Goal: Task Accomplishment & Management: Use online tool/utility

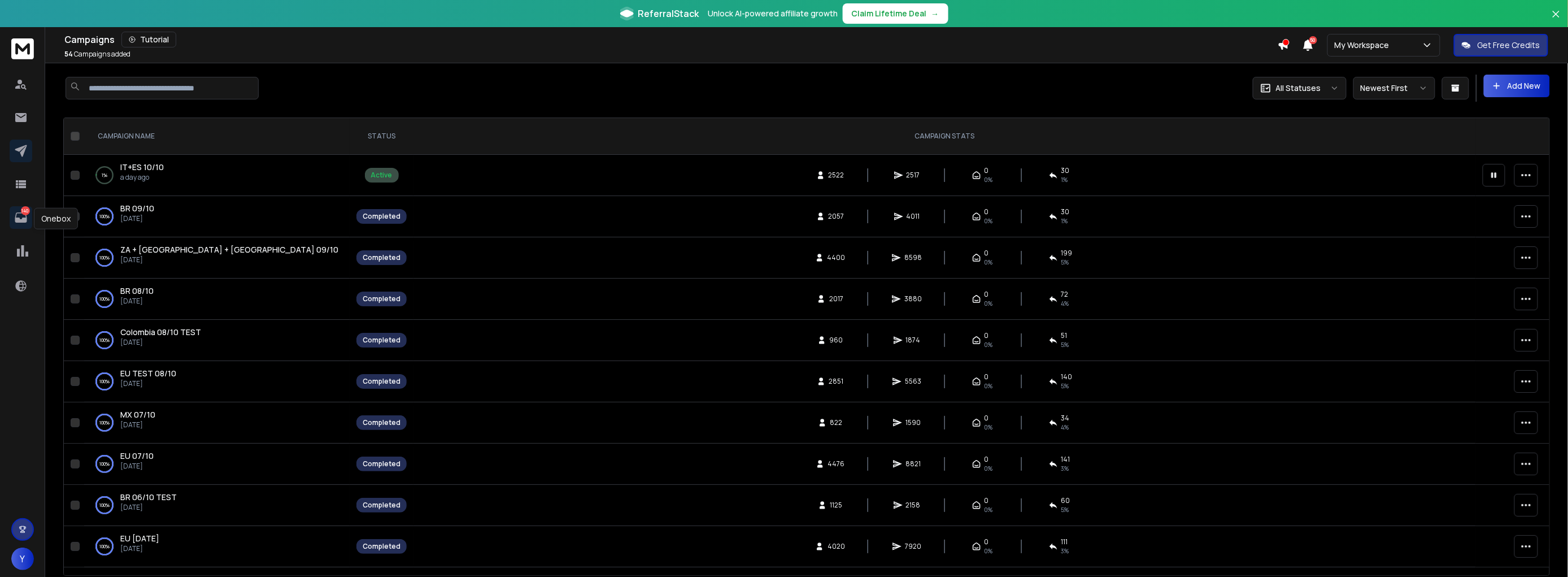
click at [21, 223] on icon at bounding box center [20, 218] width 12 height 10
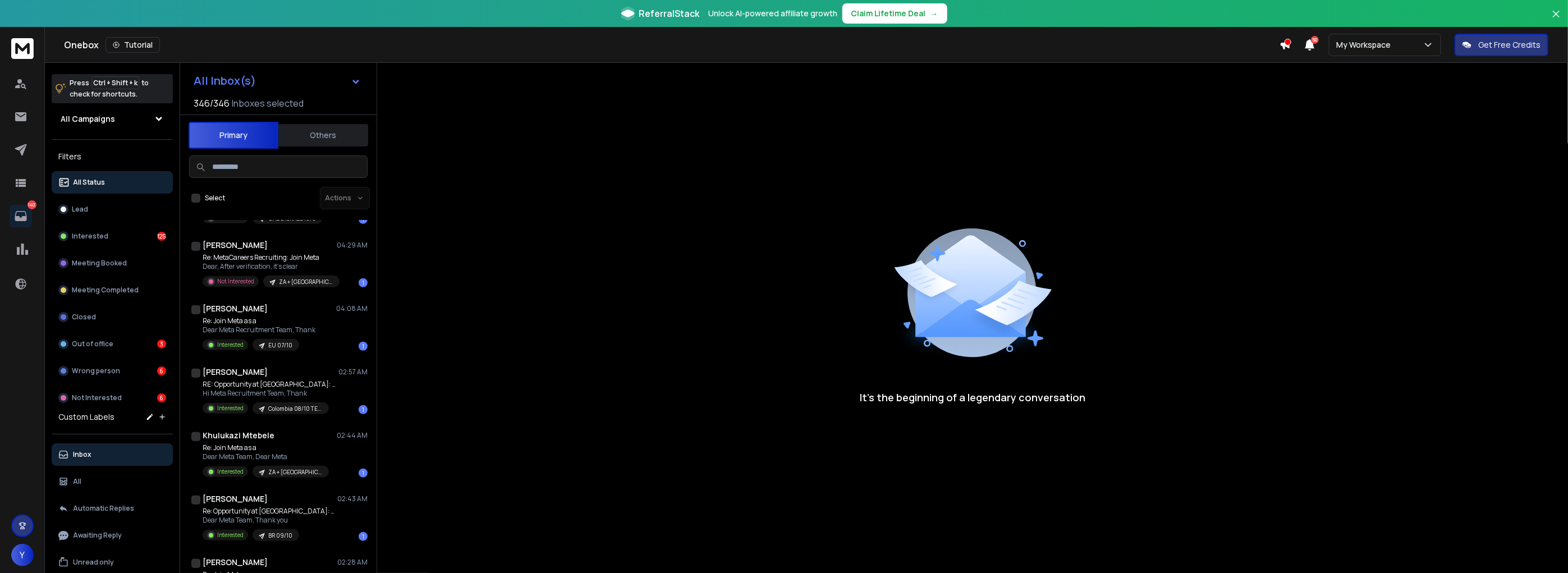
scroll to position [748, 0]
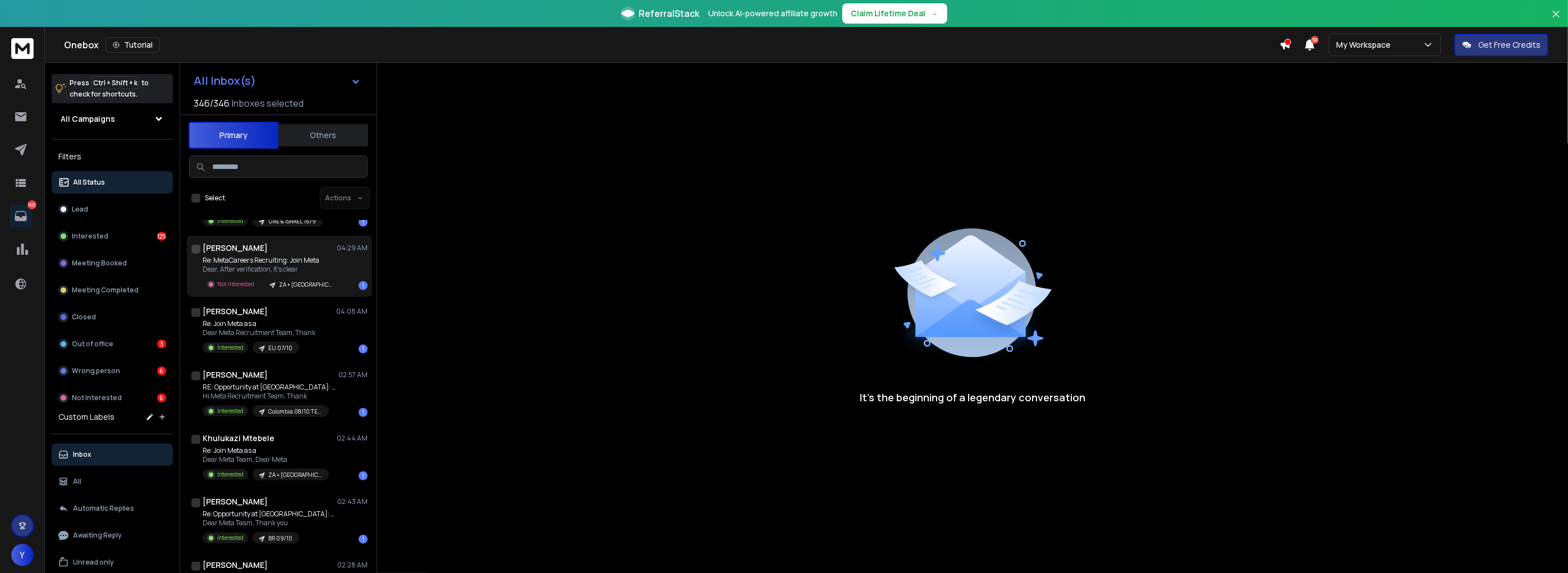
click at [283, 256] on p "Re: MetaCareers Recruiting: Join Meta" at bounding box center [270, 260] width 135 height 9
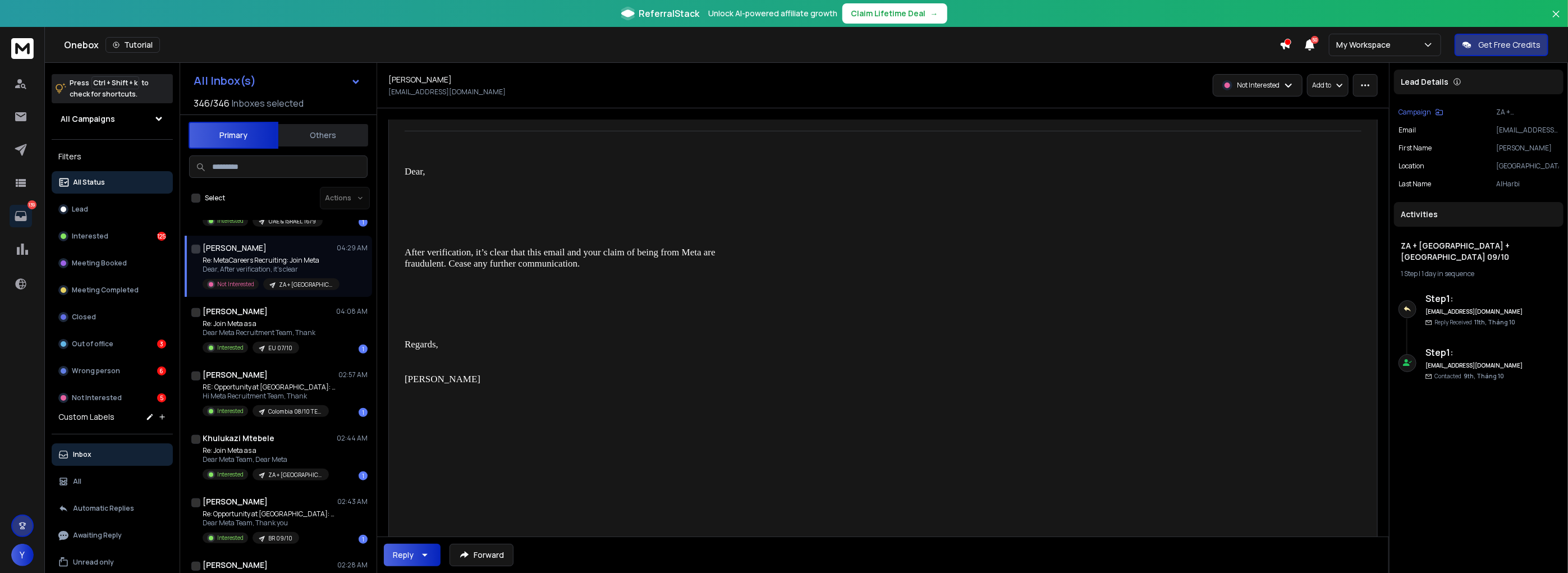
scroll to position [125, 0]
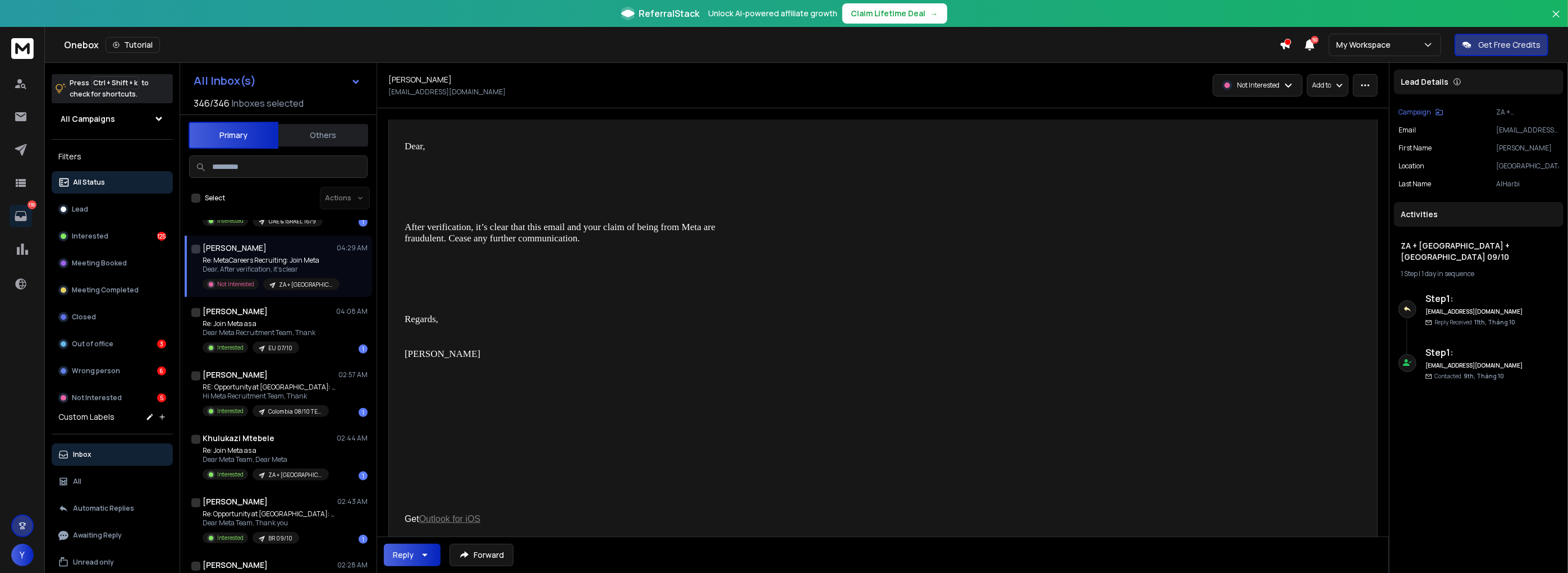
click at [580, 227] on span "After verification, it’s clear that this email and your claim of being from Met…" at bounding box center [561, 233] width 313 height 22
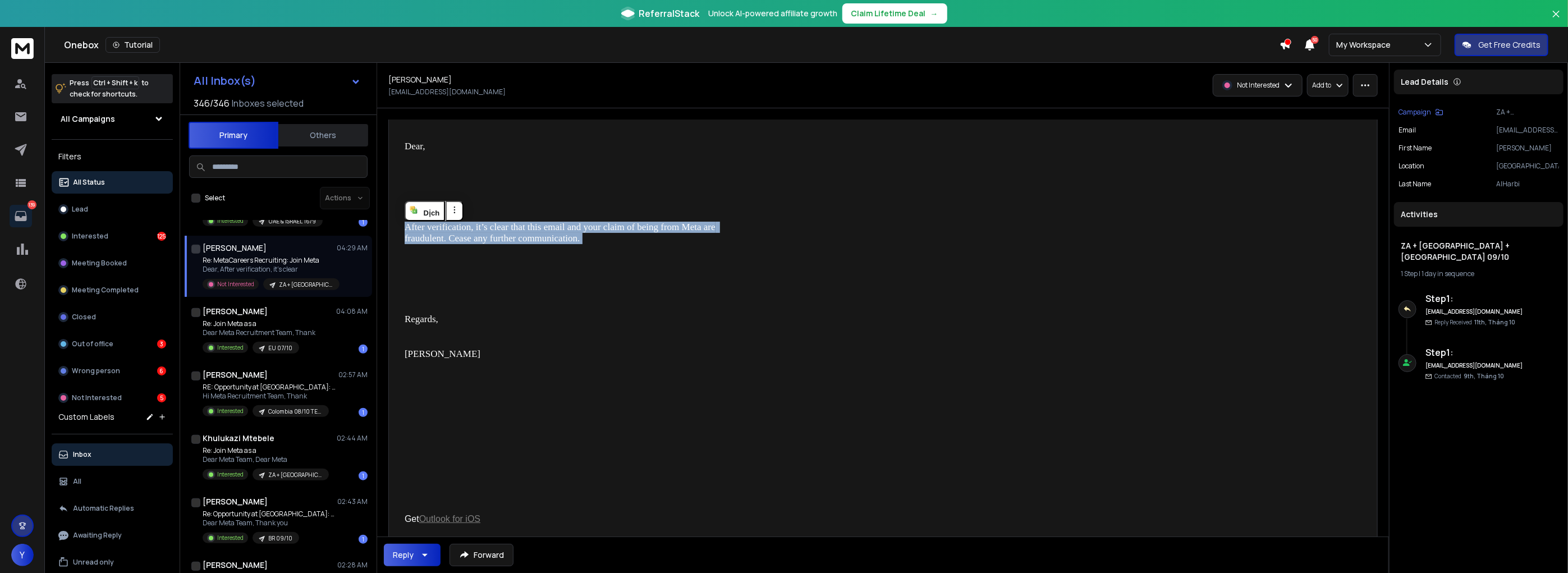
click at [580, 227] on span "After verification, it’s clear that this email and your claim of being from Met…" at bounding box center [561, 233] width 313 height 22
copy span "After verification, it’s clear that this email and your claim of being from Met…"
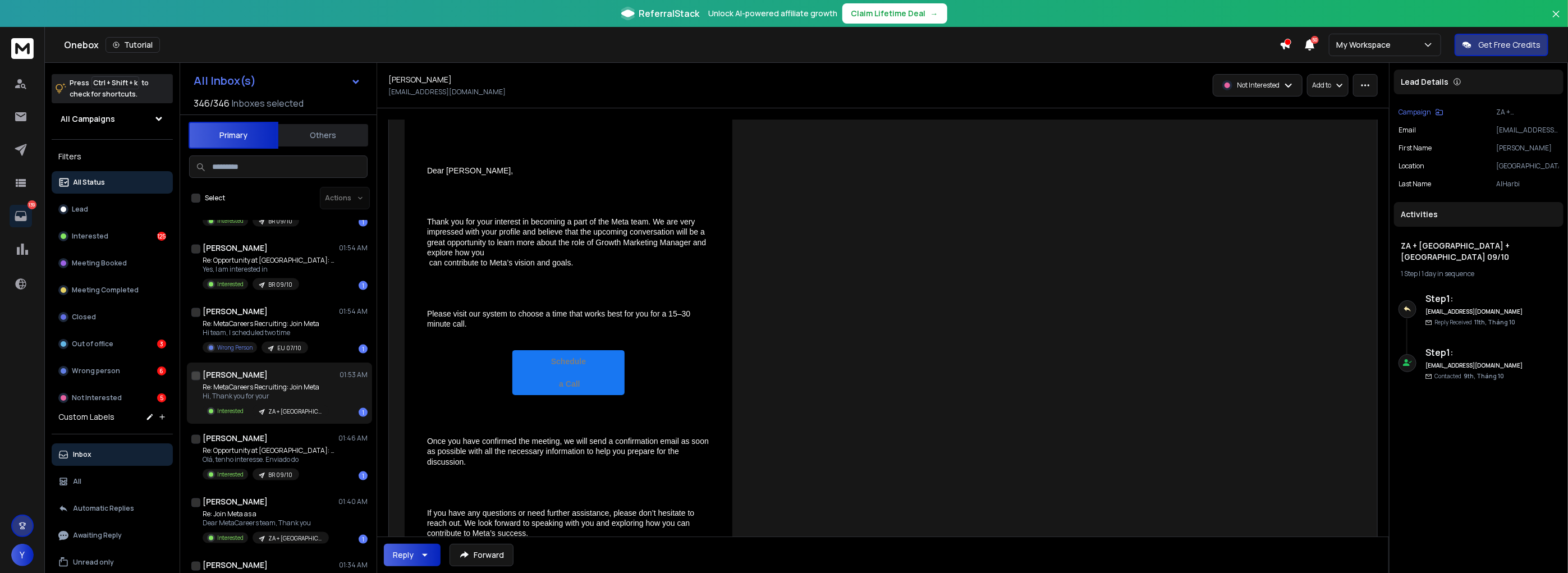
scroll to position [1310, 0]
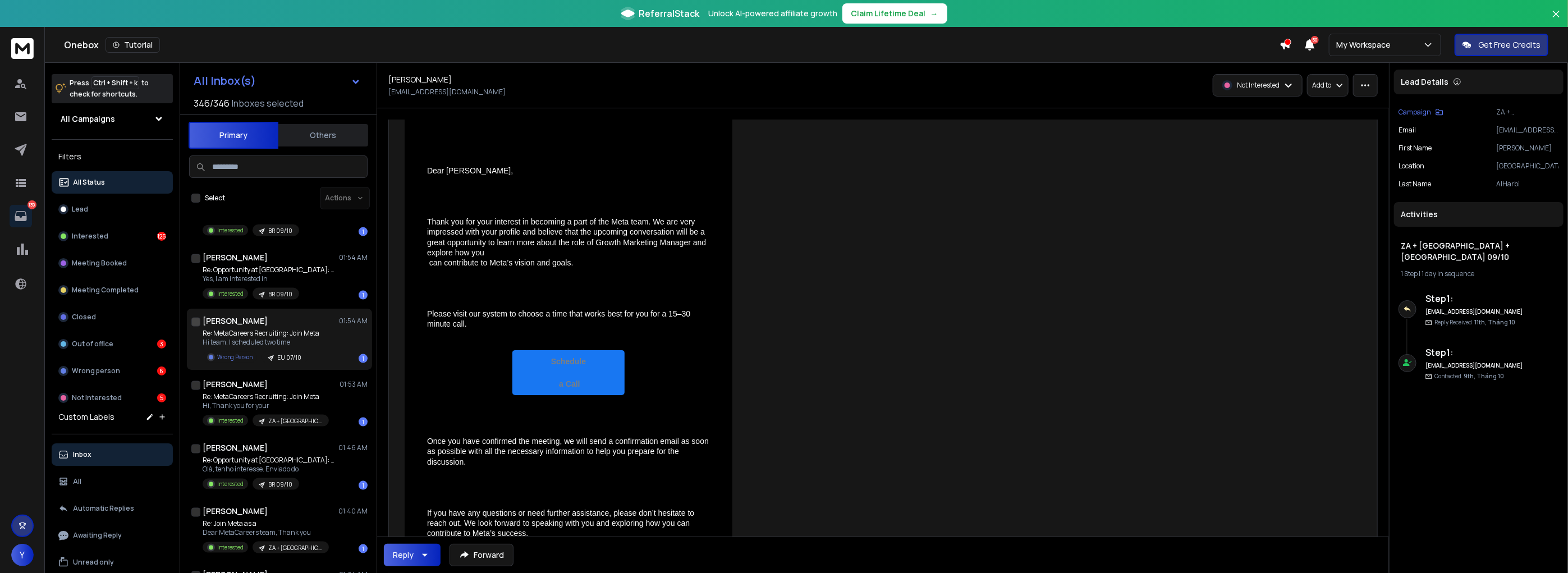
click at [294, 329] on p "Re: MetaCareers Recruiting: Join Meta" at bounding box center [261, 333] width 117 height 9
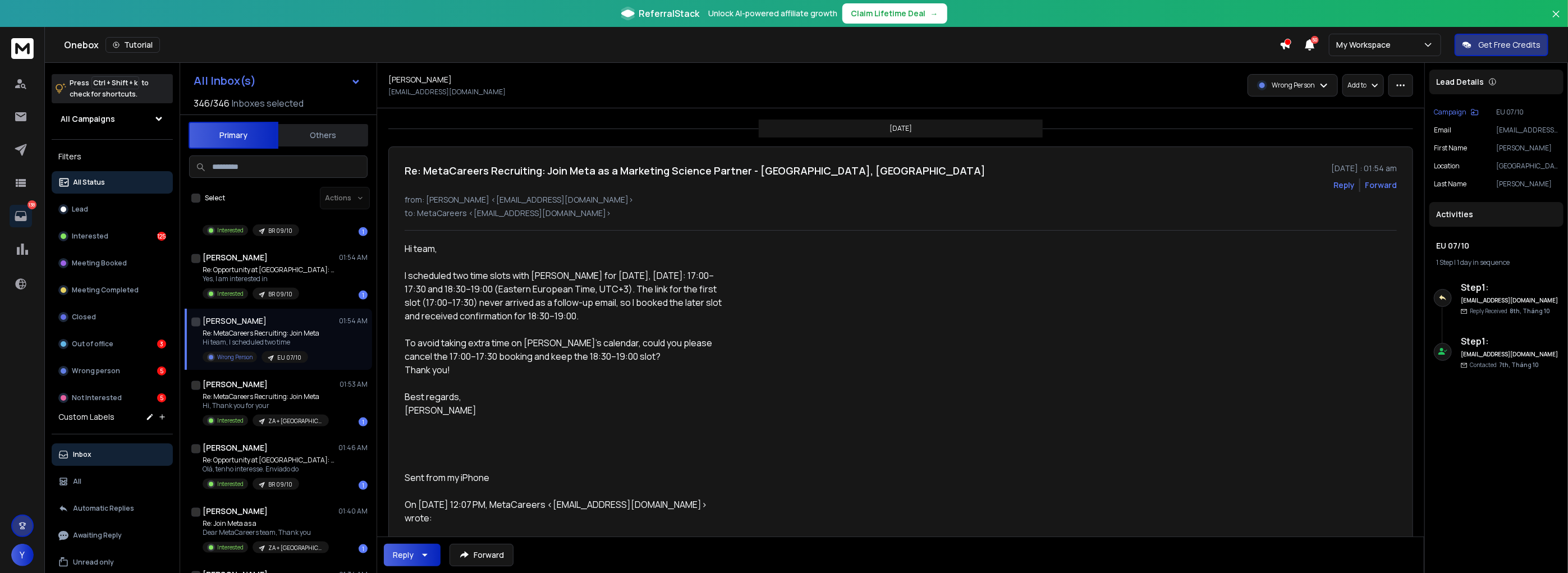
click at [1405, 86] on icon "button" at bounding box center [1401, 85] width 10 height 10
click at [1386, 105] on div "Mark as unread" at bounding box center [1372, 110] width 71 height 11
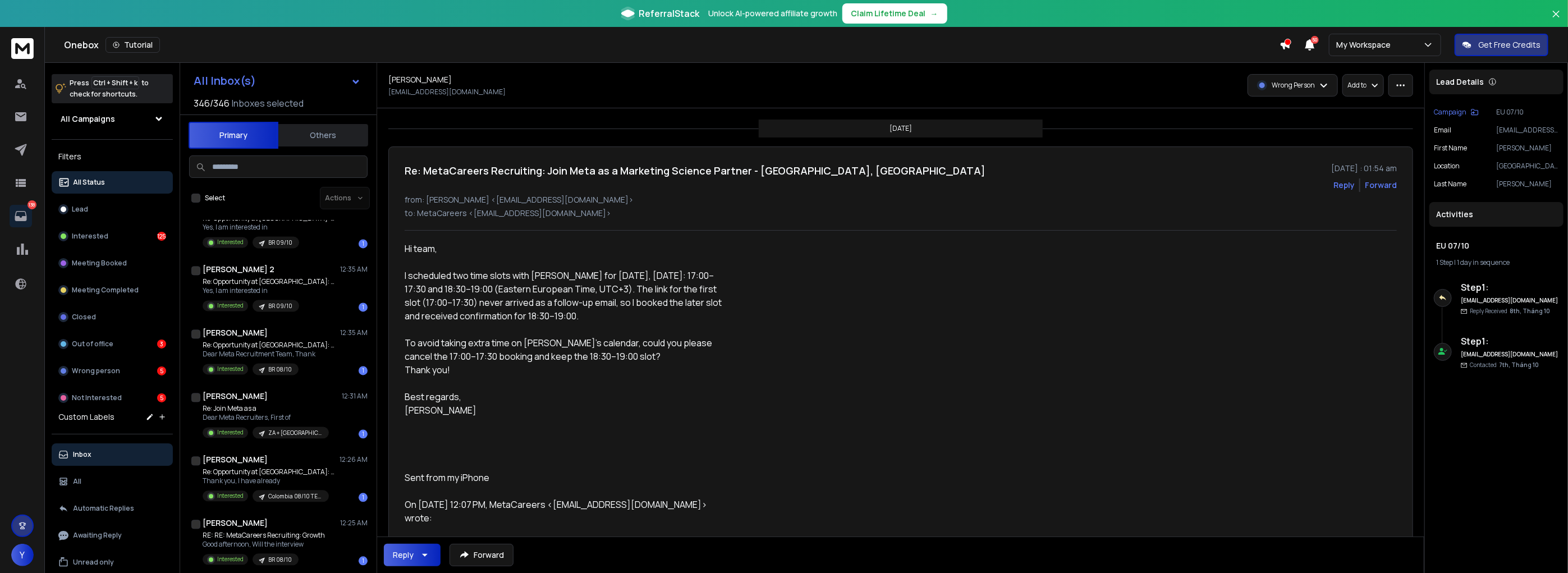
click at [259, 398] on div "[PERSON_NAME] 12:31 AM" at bounding box center [285, 396] width 165 height 11
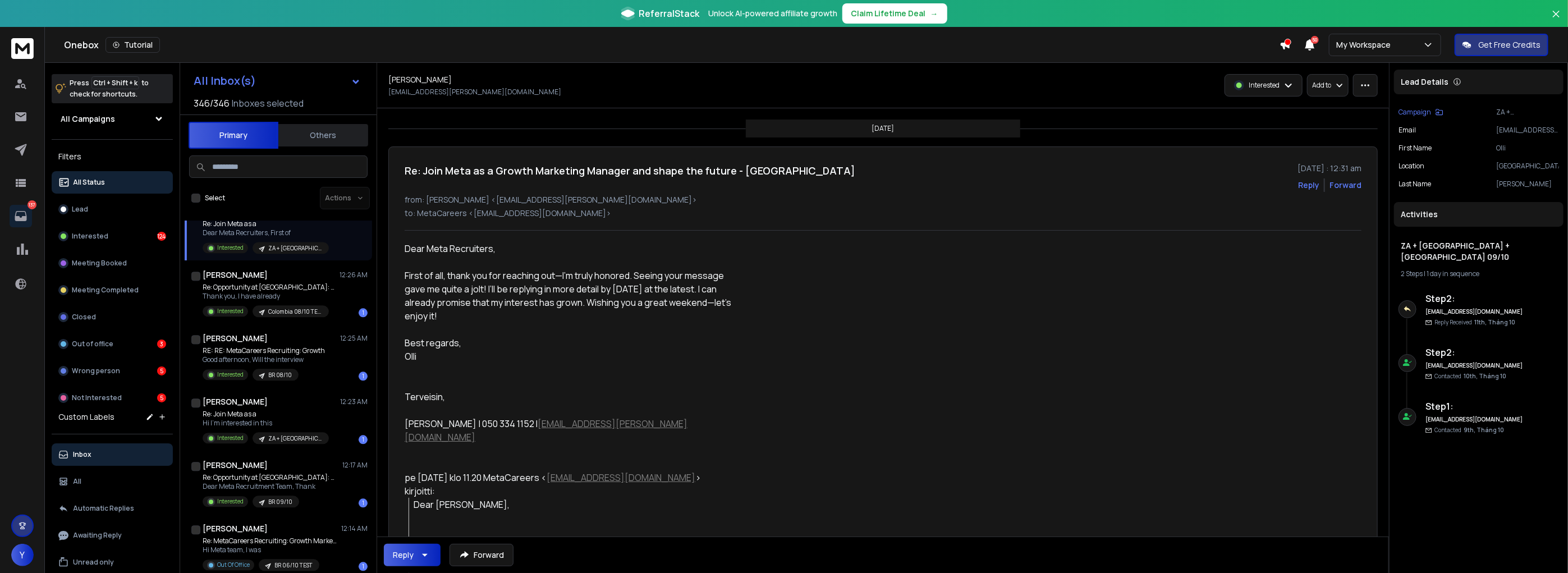
scroll to position [2183, 0]
click at [1370, 82] on icon "button" at bounding box center [1365, 85] width 10 height 10
click at [1368, 113] on div "Mark as unread" at bounding box center [1372, 110] width 71 height 11
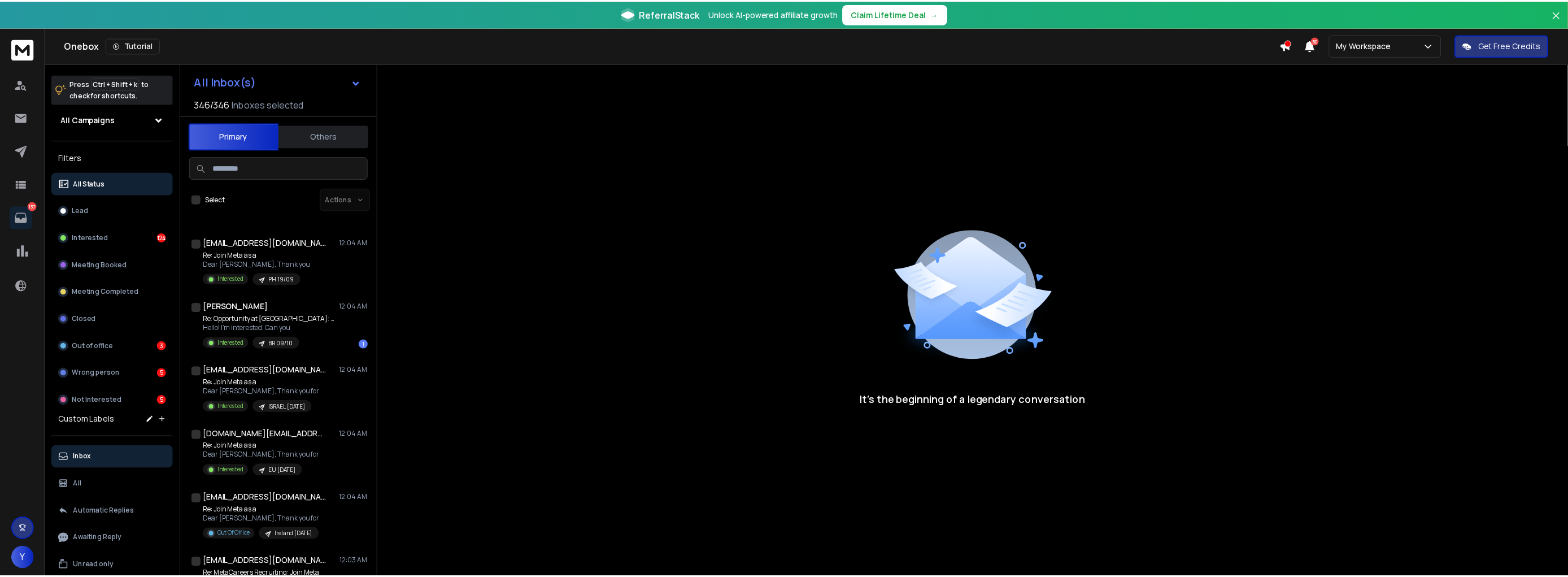
scroll to position [4279, 0]
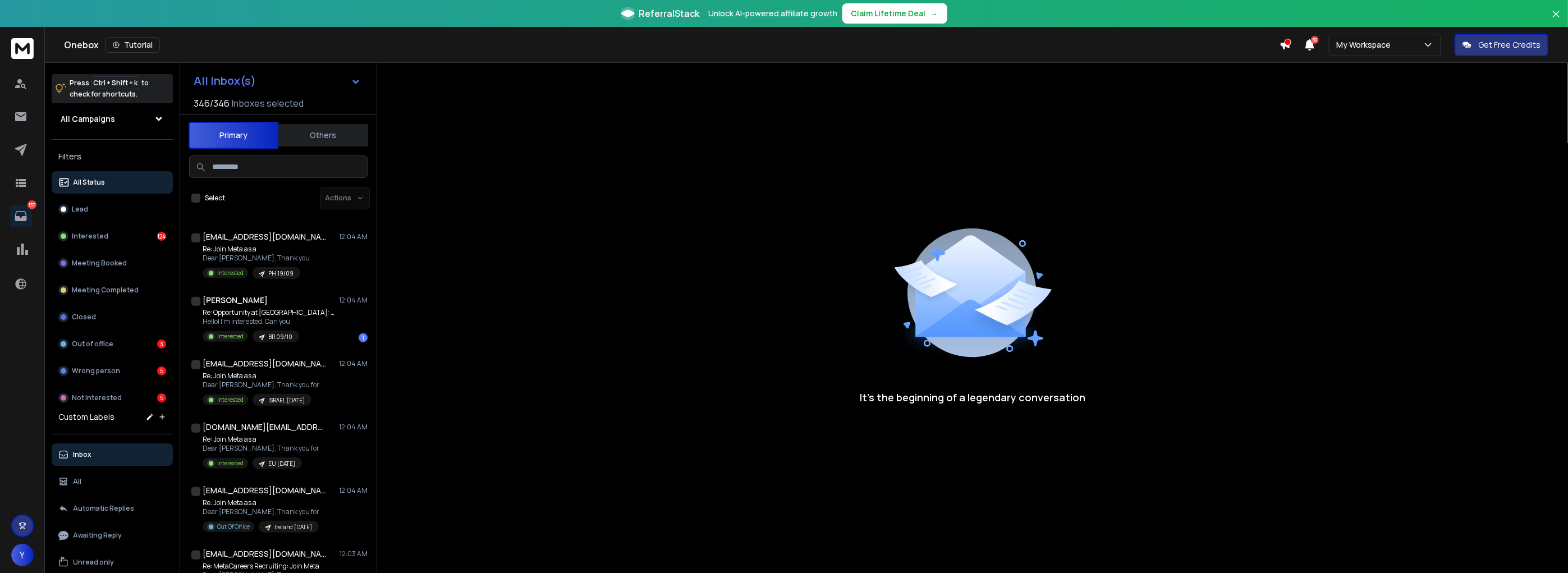
click at [298, 407] on div "[EMAIL_ADDRESS][DOMAIN_NAME] 12:04 AM Re: Join Meta as a Dear [PERSON_NAME], Th…" at bounding box center [279, 382] width 185 height 61
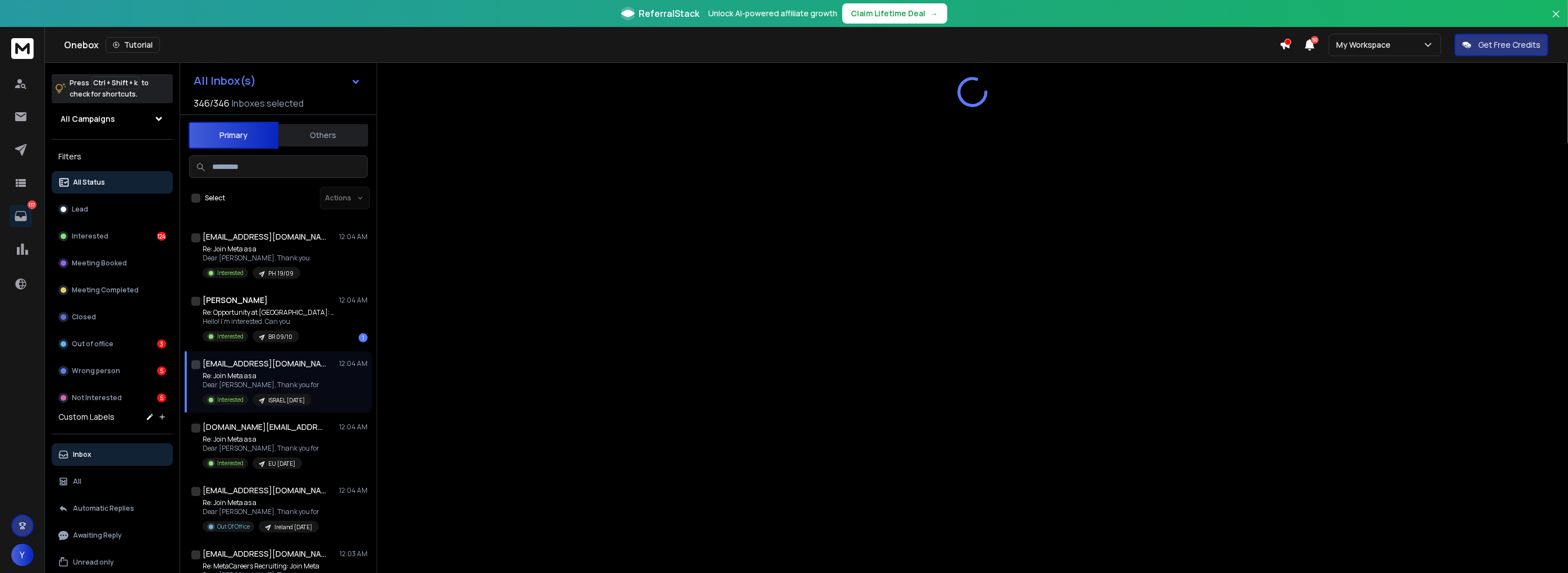
click at [298, 407] on div "[EMAIL_ADDRESS][DOMAIN_NAME] 12:04 AM Re: Join Meta as a Dear [PERSON_NAME], Th…" at bounding box center [279, 382] width 185 height 61
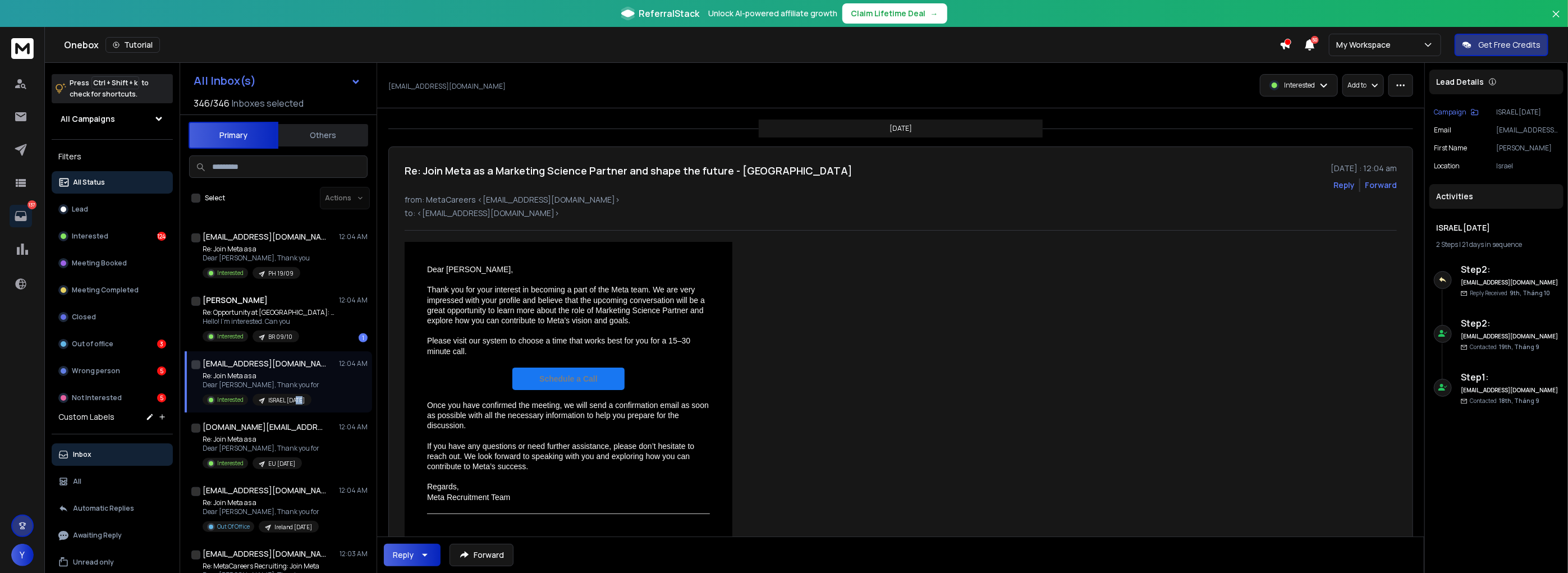
click at [552, 371] on link "Schedule a Call" at bounding box center [569, 379] width 112 height 23
click at [20, 153] on icon at bounding box center [20, 150] width 12 height 12
